Goal: Task Accomplishment & Management: Use online tool/utility

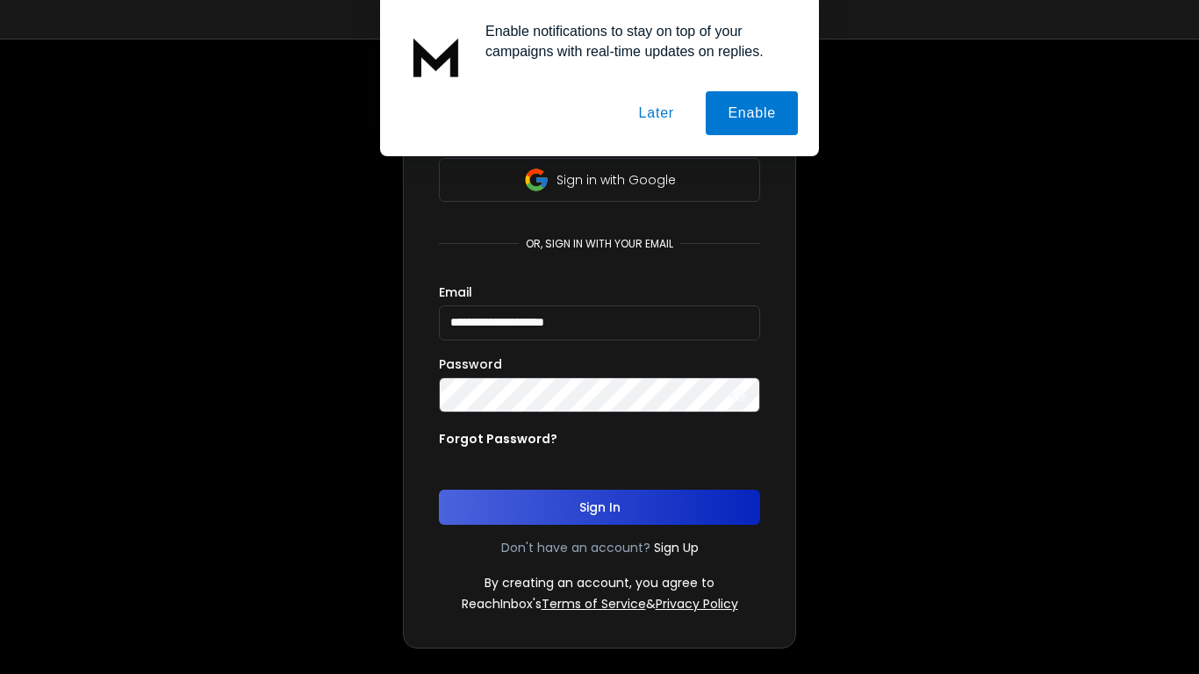
type input "**********"
click at [599, 506] on button "Sign In" at bounding box center [599, 507] width 321 height 35
